Goal: Task Accomplishment & Management: Manage account settings

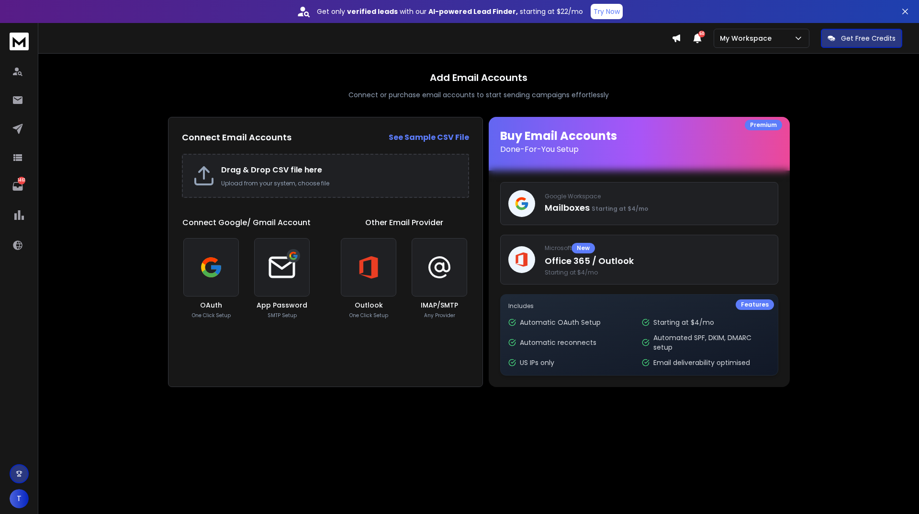
click at [230, 271] on div at bounding box center [211, 267] width 56 height 58
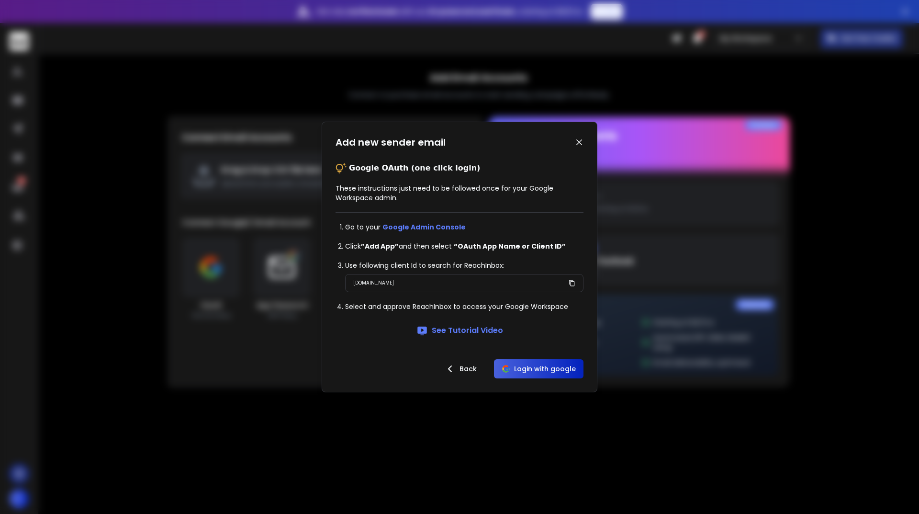
click at [554, 367] on button "Login with google" at bounding box center [539, 368] width 90 height 19
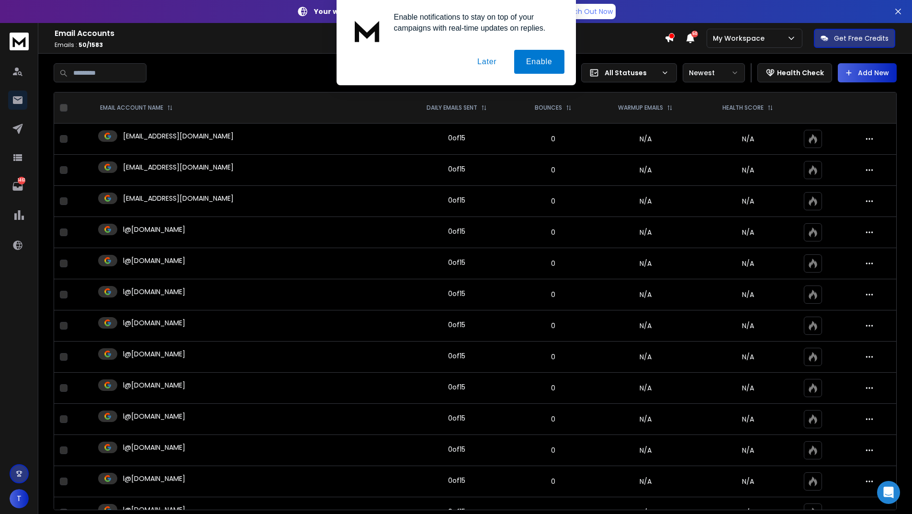
click at [489, 65] on button "Later" at bounding box center [486, 62] width 43 height 24
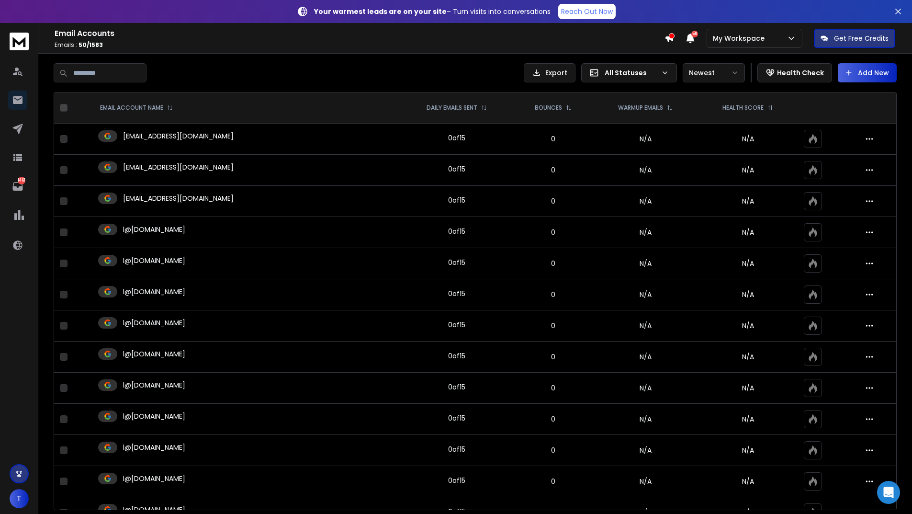
click at [876, 67] on button "Add New" at bounding box center [867, 72] width 59 height 19
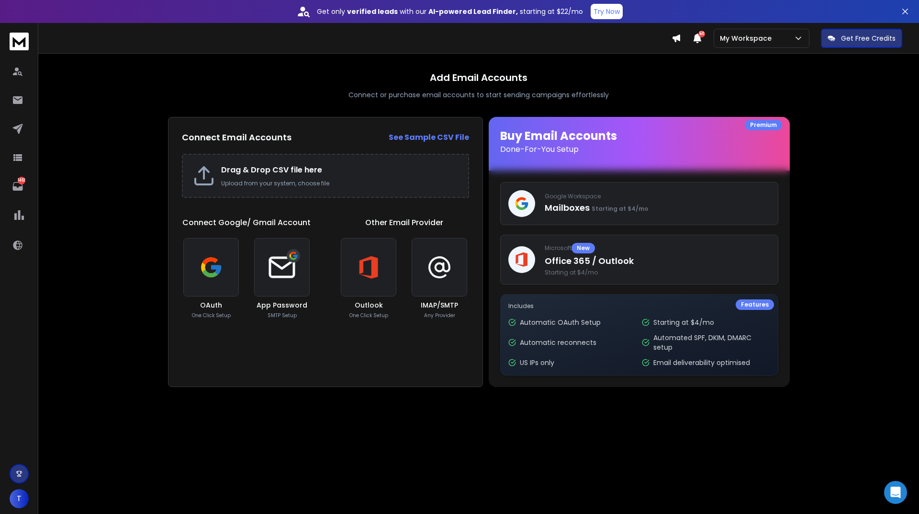
click at [208, 272] on icon at bounding box center [211, 273] width 16 height 8
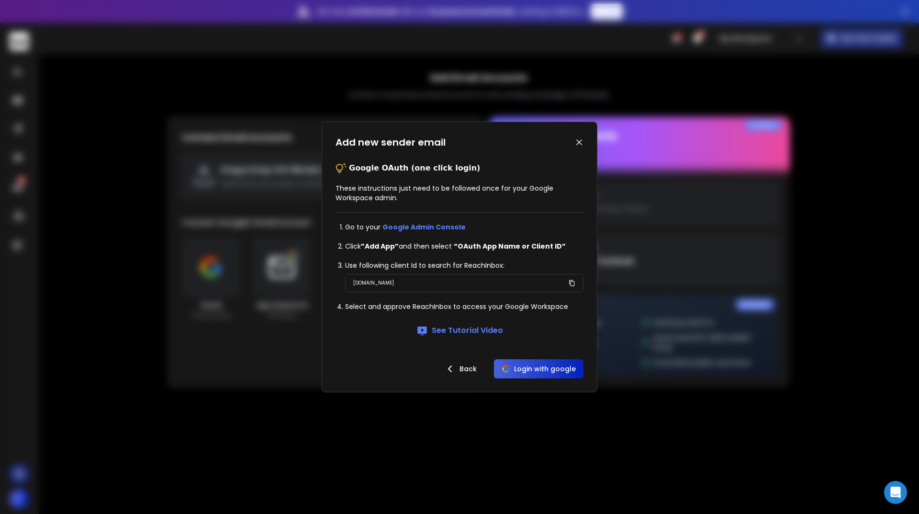
click at [541, 373] on button "Login with google" at bounding box center [539, 368] width 90 height 19
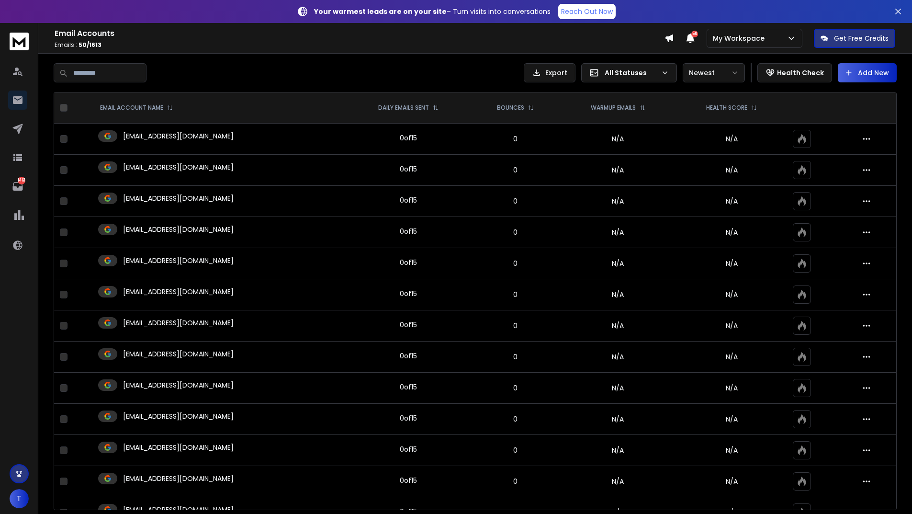
click at [880, 65] on button "Add New" at bounding box center [867, 72] width 59 height 19
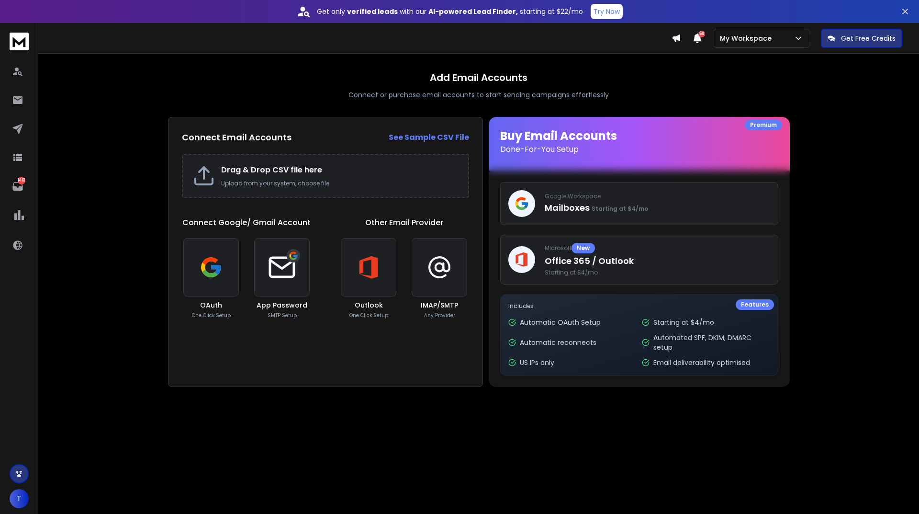
click at [204, 269] on icon at bounding box center [212, 267] width 20 height 20
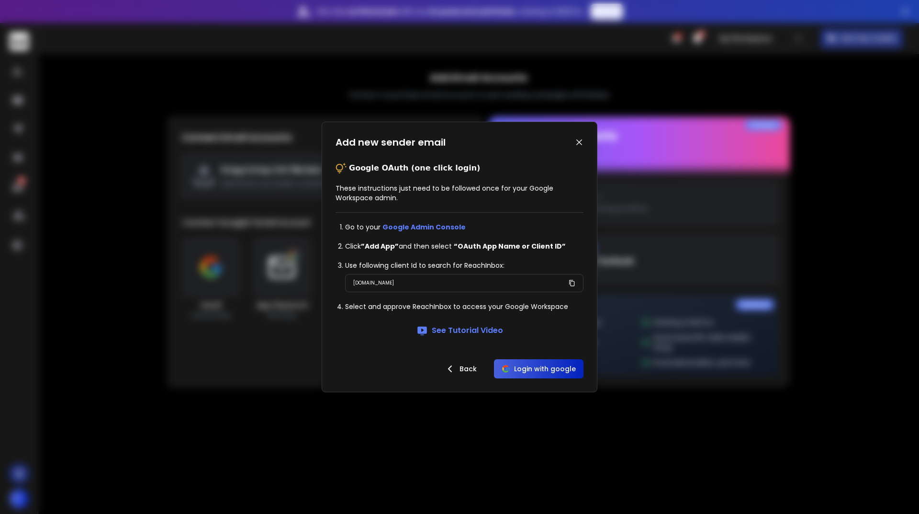
click at [529, 370] on button "Login with google" at bounding box center [539, 368] width 90 height 19
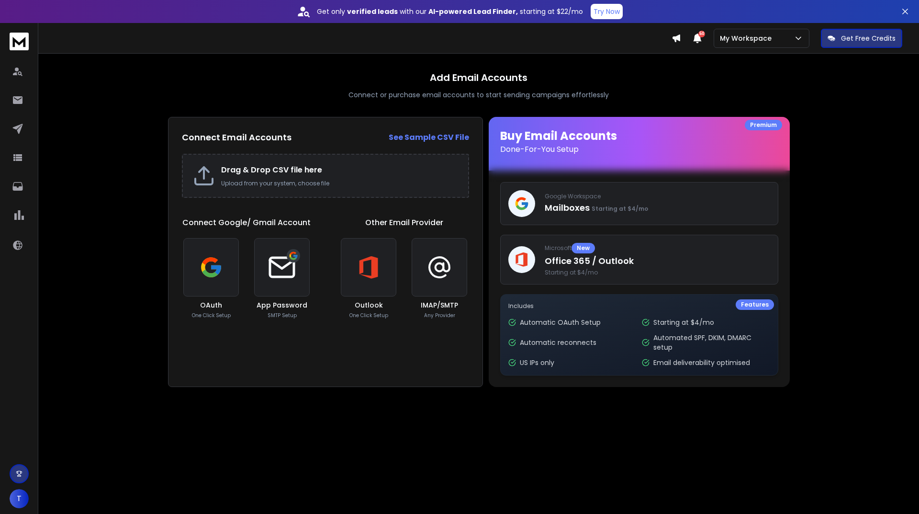
click at [204, 272] on icon at bounding box center [212, 267] width 20 height 20
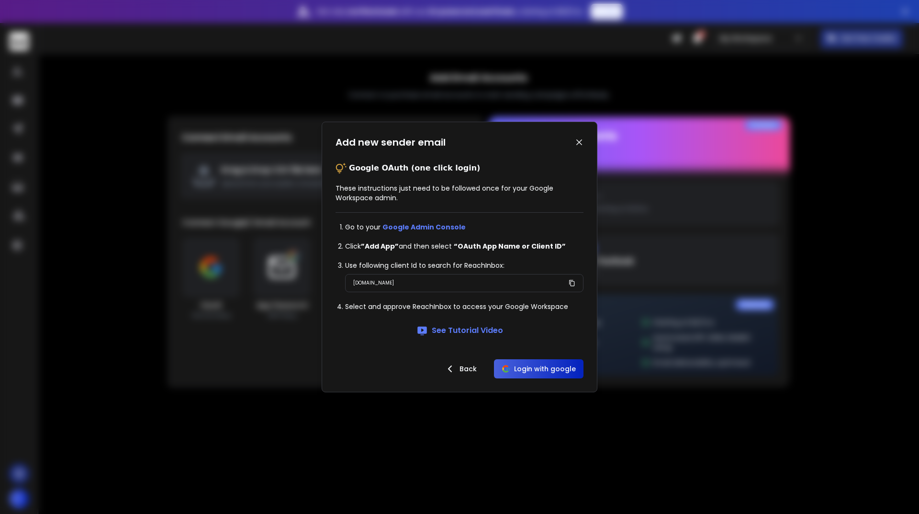
click at [545, 373] on button "Login with google" at bounding box center [539, 368] width 90 height 19
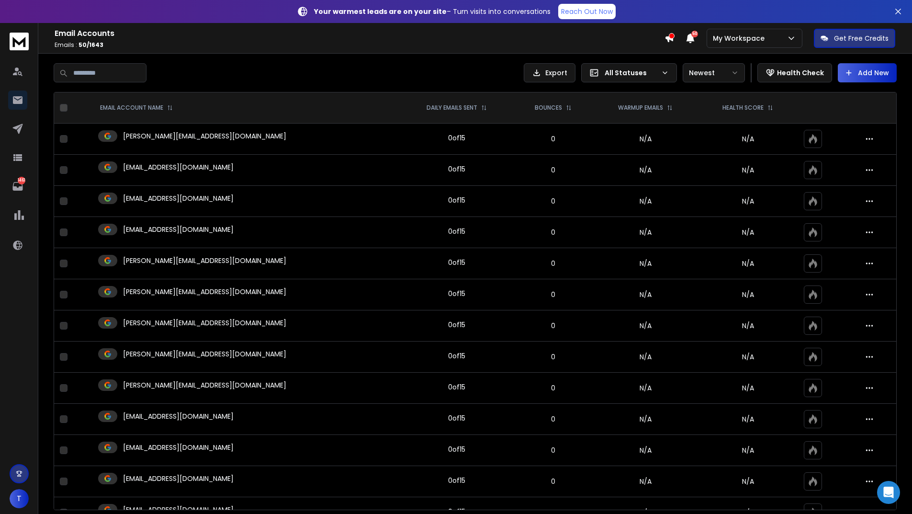
click at [854, 72] on button "Add New" at bounding box center [867, 72] width 59 height 19
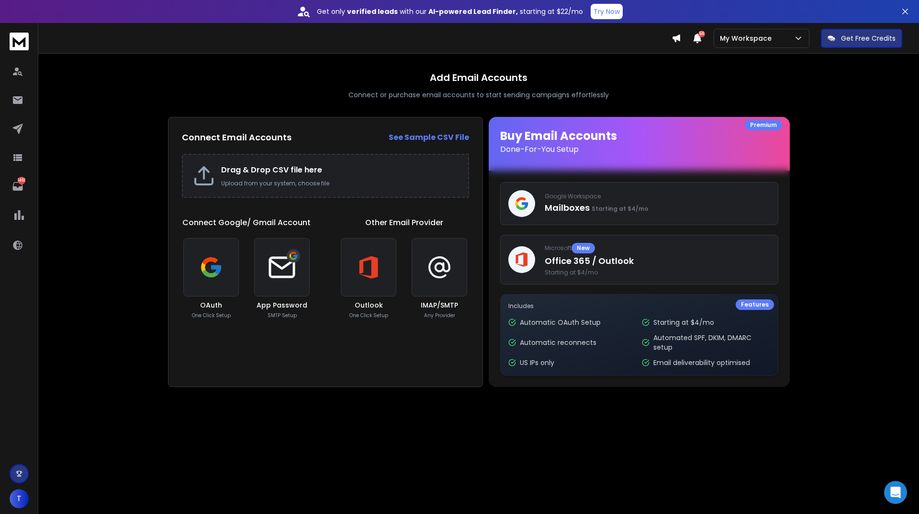
click at [222, 274] on icon at bounding box center [211, 267] width 24 height 29
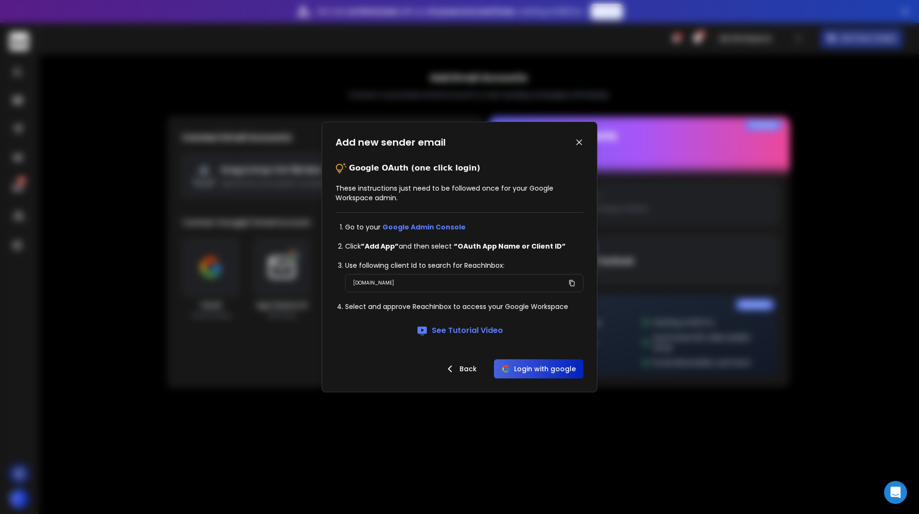
click at [532, 371] on button "Login with google" at bounding box center [539, 368] width 90 height 19
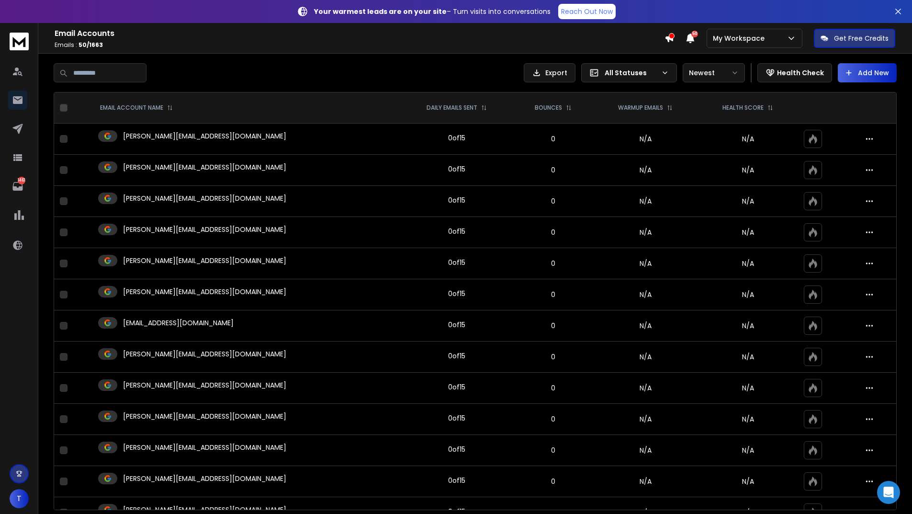
click at [865, 71] on button "Add New" at bounding box center [867, 72] width 59 height 19
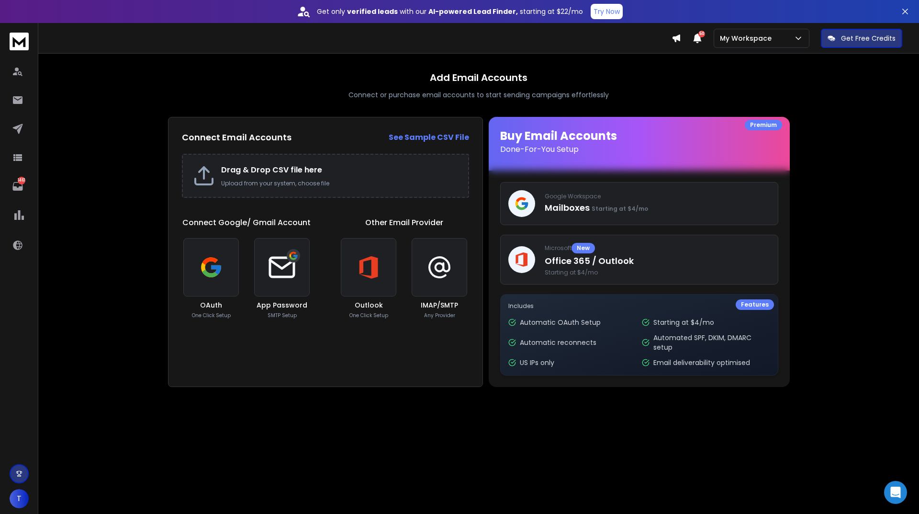
click at [194, 274] on div at bounding box center [211, 267] width 56 height 58
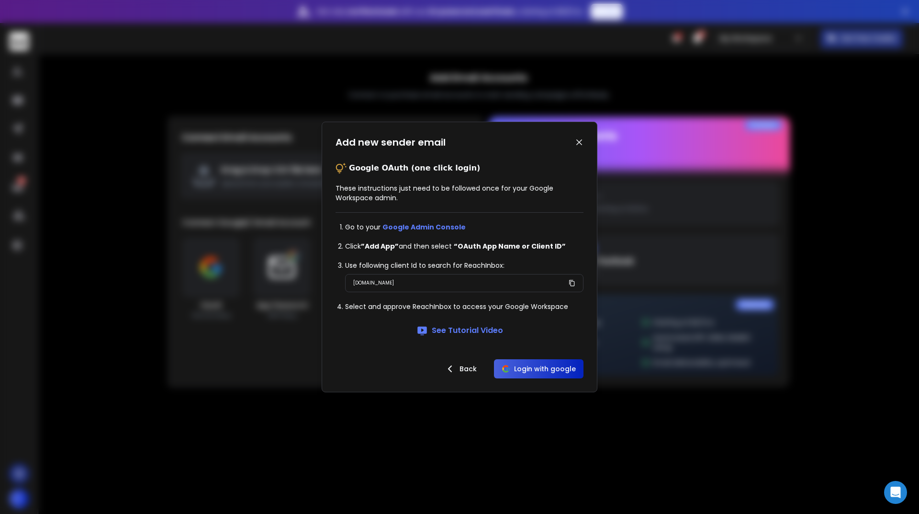
click at [534, 365] on button "Login with google" at bounding box center [539, 368] width 90 height 19
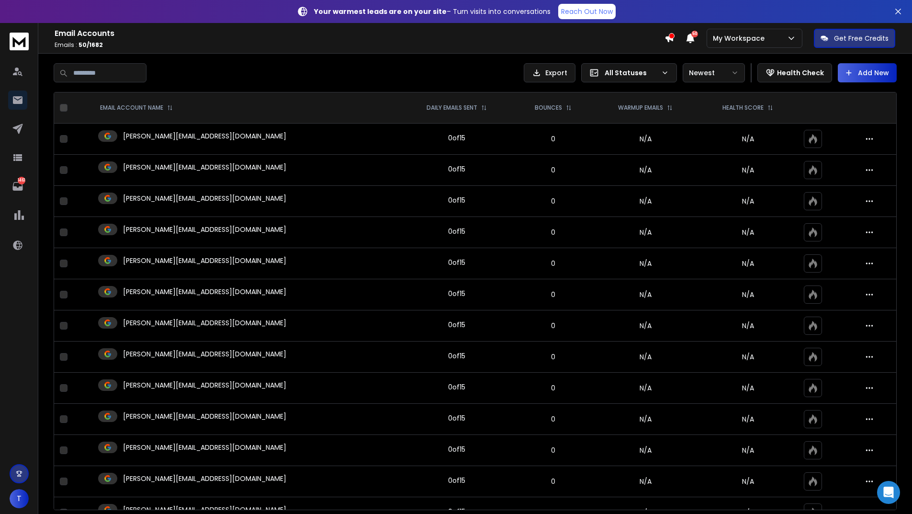
drag, startPoint x: 865, startPoint y: 77, endPoint x: 625, endPoint y: 185, distance: 262.8
click at [865, 76] on button "Add New" at bounding box center [867, 72] width 59 height 19
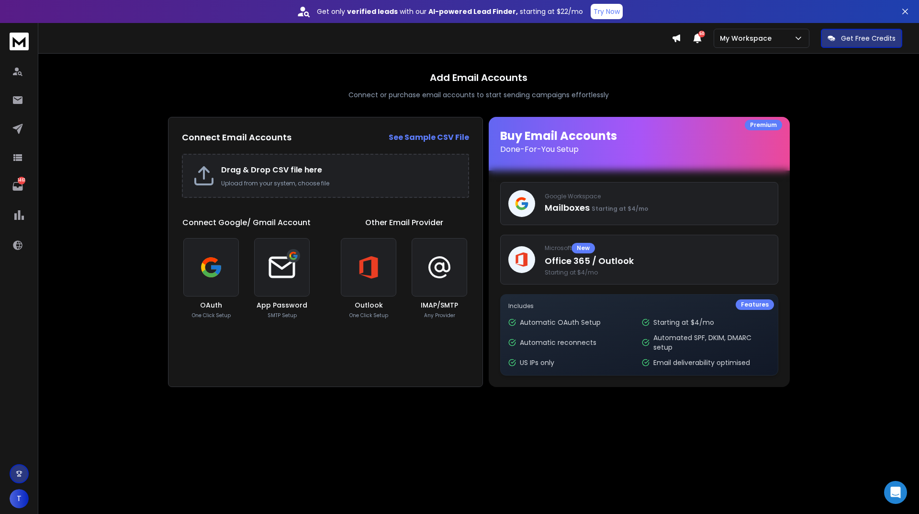
click at [210, 274] on icon at bounding box center [211, 273] width 16 height 8
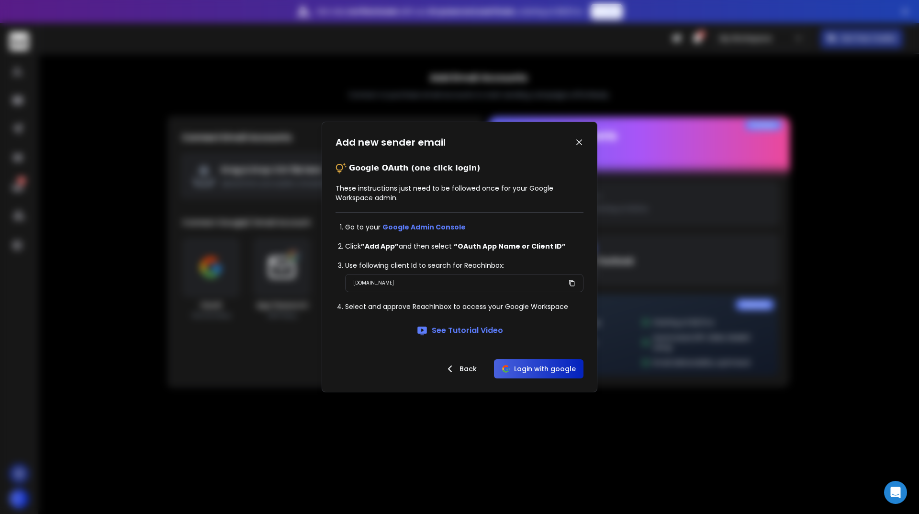
click at [536, 369] on button "Login with google" at bounding box center [539, 368] width 90 height 19
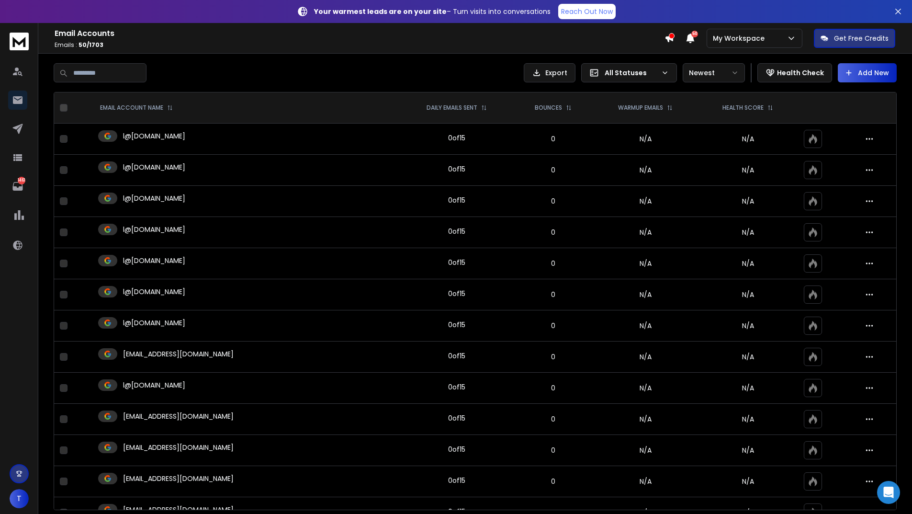
drag, startPoint x: 875, startPoint y: 78, endPoint x: 804, endPoint y: 122, distance: 84.1
click at [875, 78] on button "Add New" at bounding box center [867, 72] width 59 height 19
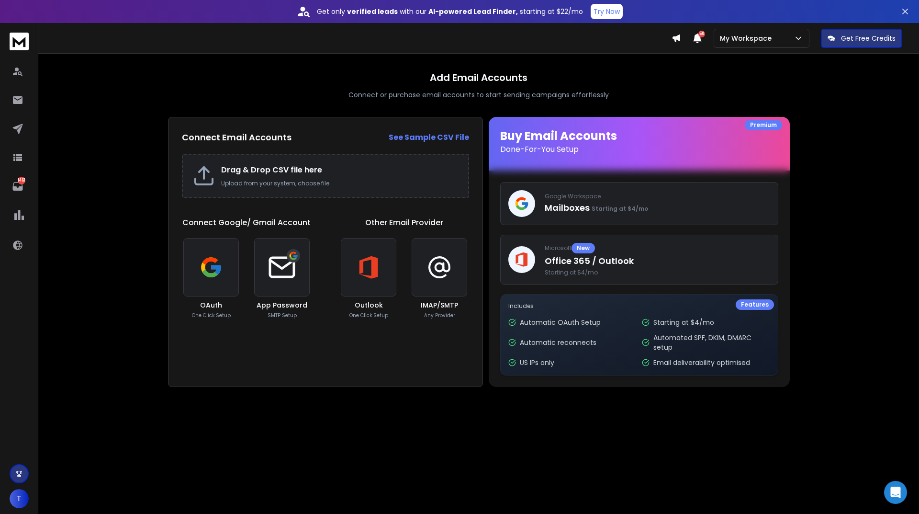
click at [216, 266] on icon at bounding box center [216, 270] width 10 height 10
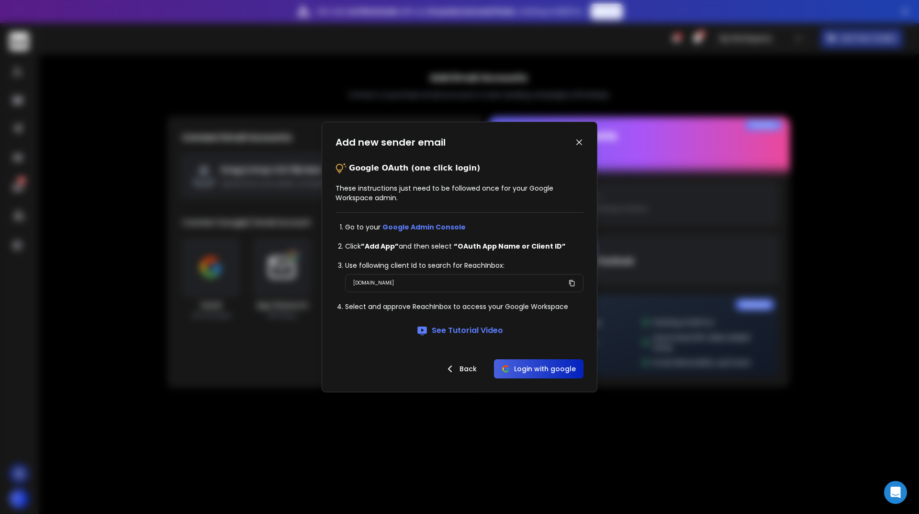
click at [522, 362] on button "Login with google" at bounding box center [539, 368] width 90 height 19
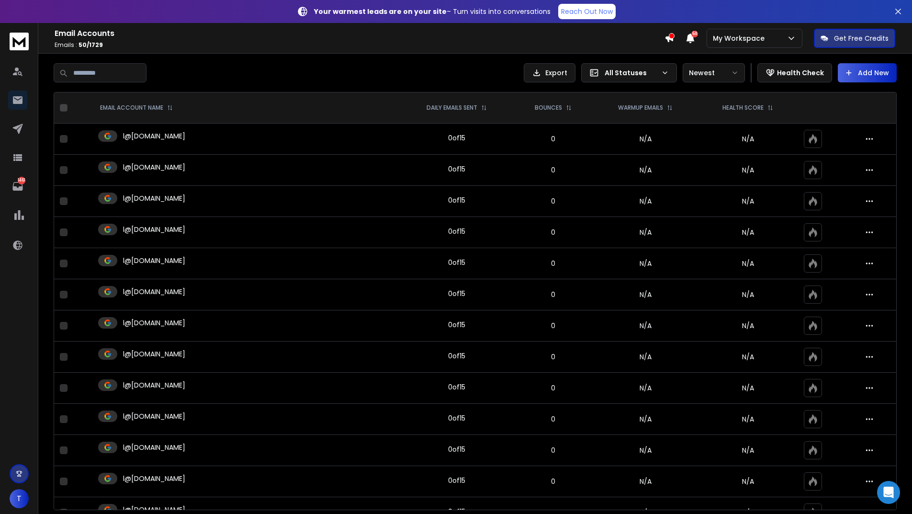
click at [868, 72] on button "Add New" at bounding box center [867, 72] width 59 height 19
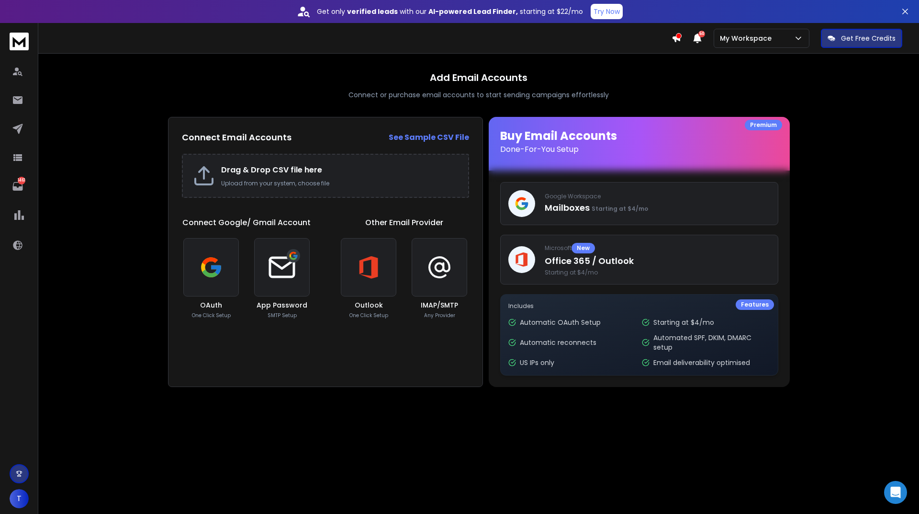
click at [221, 267] on icon at bounding box center [216, 270] width 10 height 10
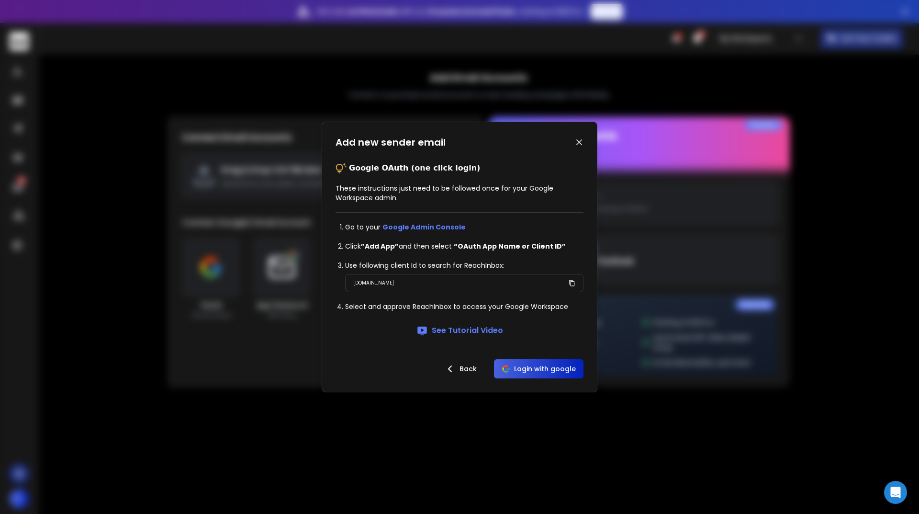
click at [534, 365] on button "Login with google" at bounding box center [539, 368] width 90 height 19
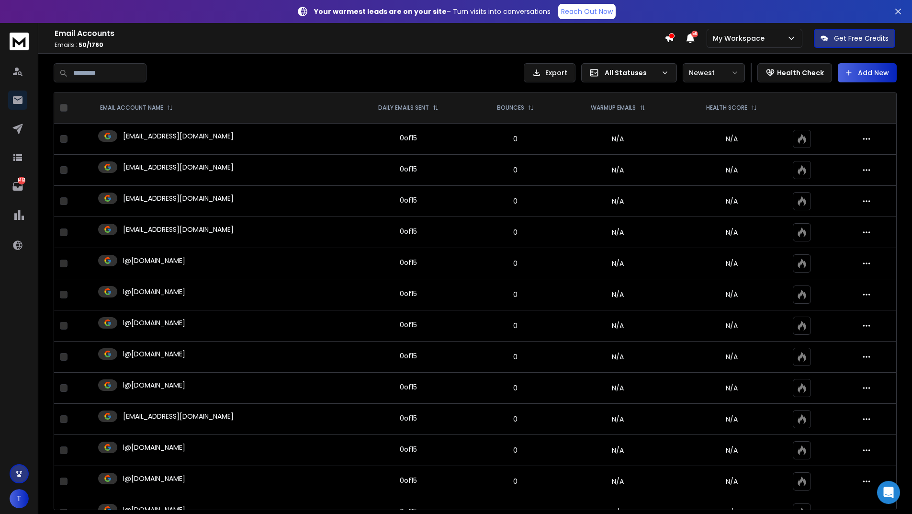
click at [857, 63] on div "Export All Statuses Newest Health Check Add New EMAIL ACCOUNT NAME DAILY EMAILS…" at bounding box center [475, 287] width 874 height 466
click at [860, 72] on button "Add New" at bounding box center [867, 72] width 59 height 19
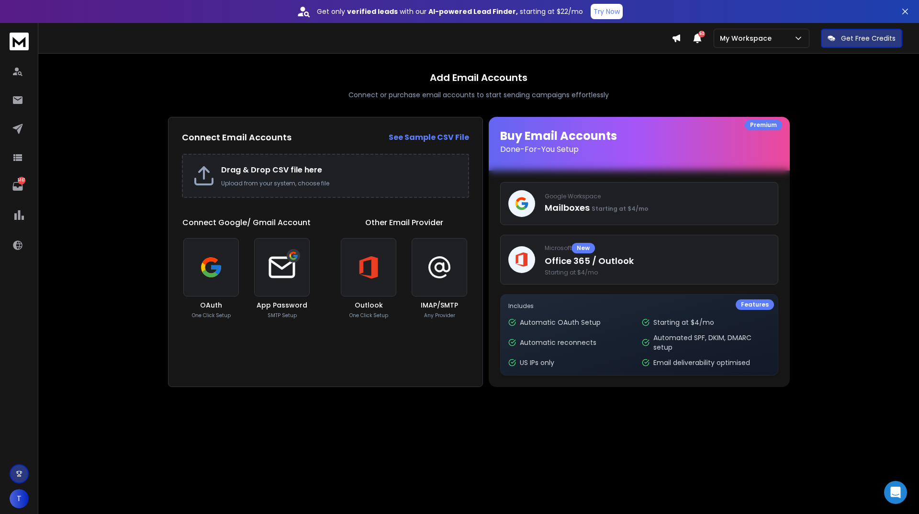
click at [200, 269] on div at bounding box center [211, 267] width 56 height 58
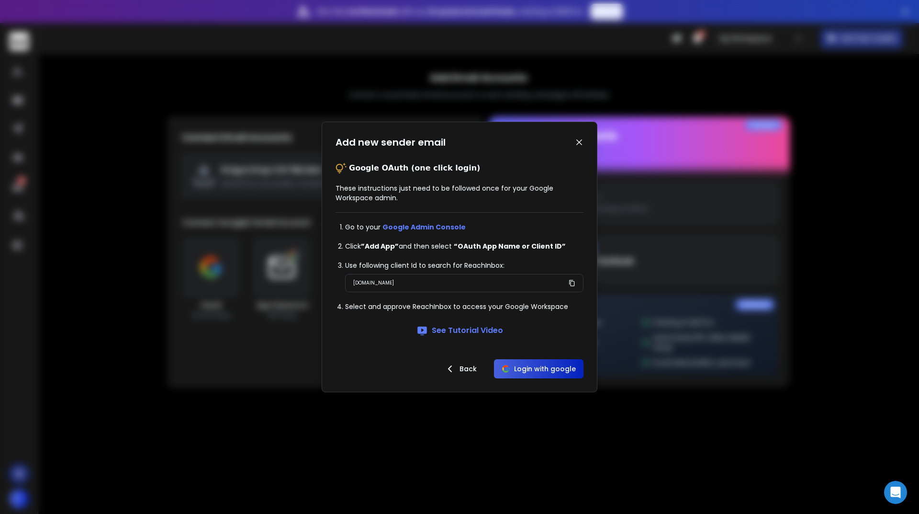
click at [536, 368] on button "Login with google" at bounding box center [539, 368] width 90 height 19
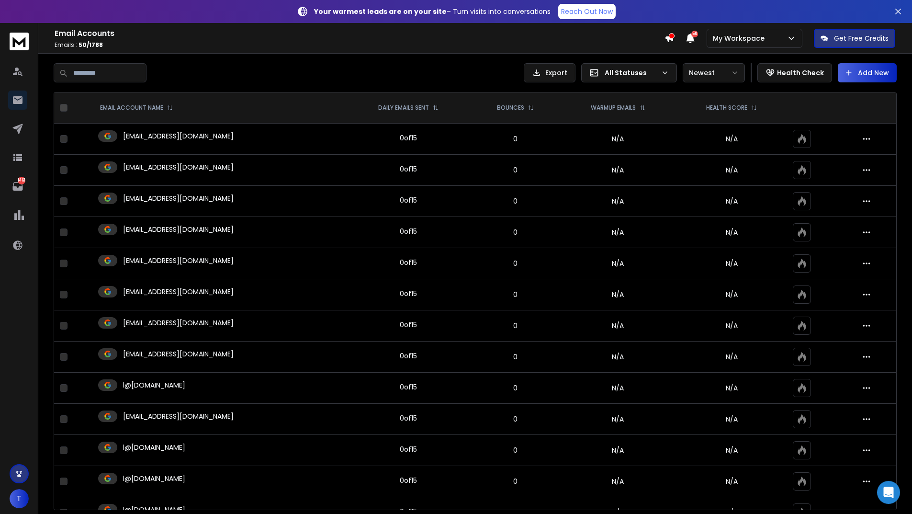
click at [879, 68] on button "Add New" at bounding box center [867, 72] width 59 height 19
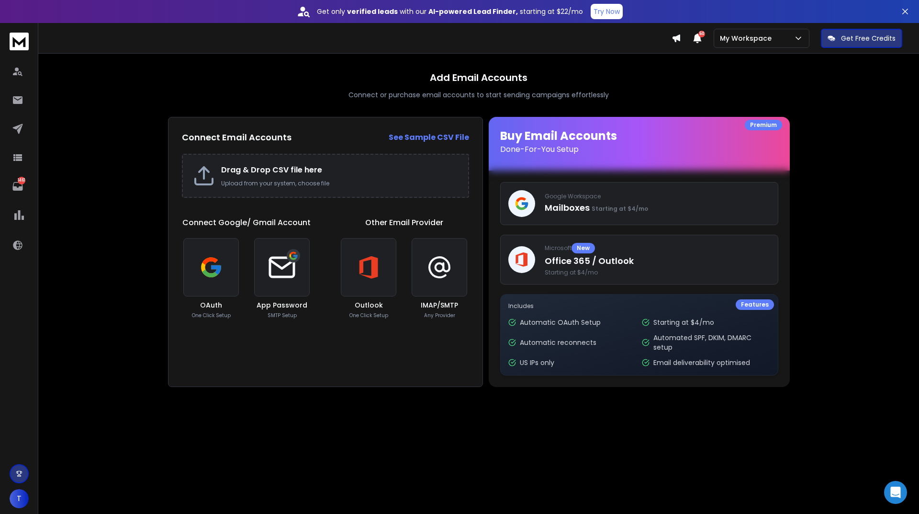
click at [231, 265] on div at bounding box center [211, 267] width 56 height 58
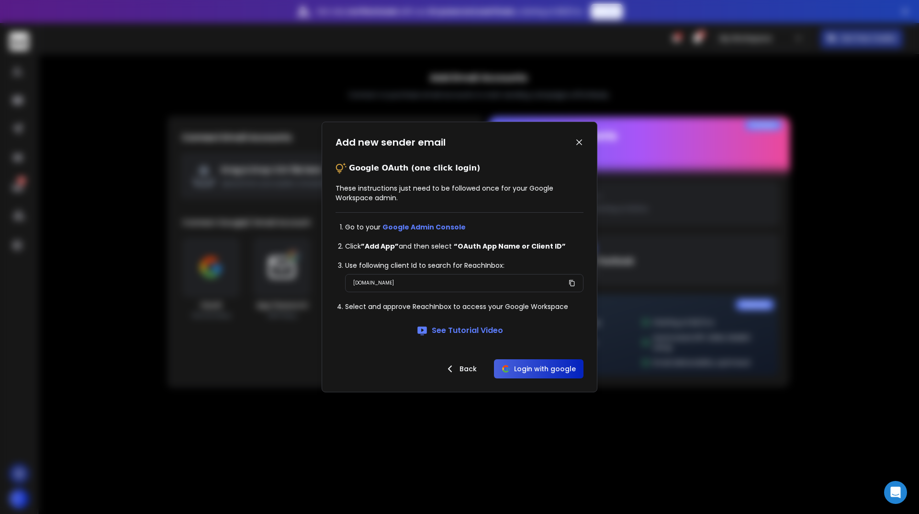
click at [519, 359] on div "Google OAuth (one click login) These instructions just need to be followed once…" at bounding box center [460, 270] width 248 height 216
click at [520, 363] on button "Login with google" at bounding box center [539, 368] width 90 height 19
